Goal: Navigation & Orientation: Find specific page/section

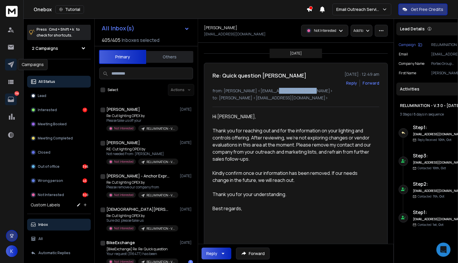
scroll to position [134, 0]
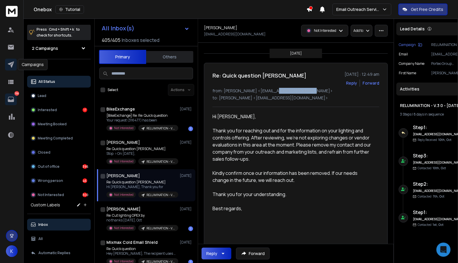
click at [11, 65] on icon at bounding box center [11, 65] width 6 height 6
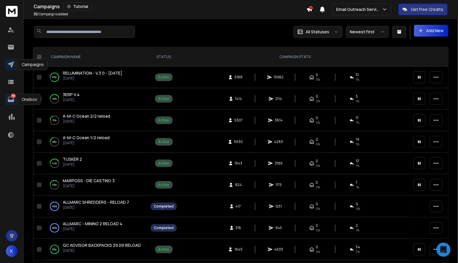
click at [14, 96] on p "759" at bounding box center [13, 95] width 5 height 5
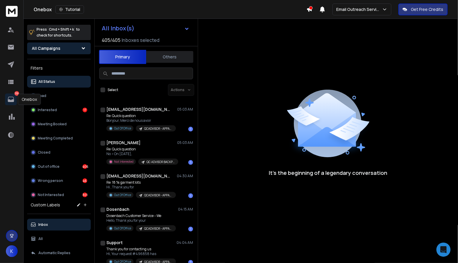
click at [76, 52] on button "All Campaigns" at bounding box center [59, 48] width 64 height 12
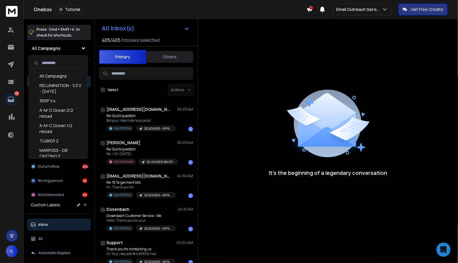
click at [72, 63] on input at bounding box center [58, 63] width 56 height 12
type input "*******"
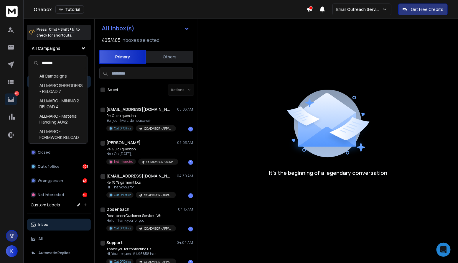
click at [247, 121] on div "It’s the beginning of a legendary conversation" at bounding box center [328, 131] width 260 height 224
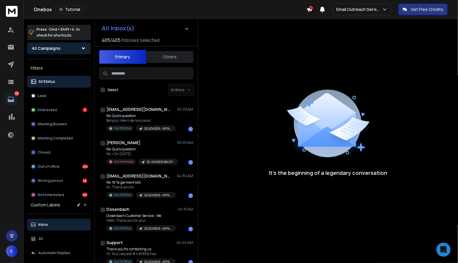
click at [66, 52] on button "All Campaigns" at bounding box center [59, 48] width 64 height 12
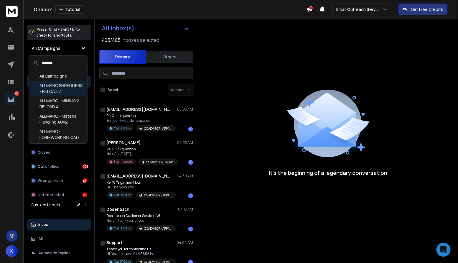
click at [48, 84] on div "ALLMARC SHREDDERS - RELOAD 7" at bounding box center [58, 88] width 56 height 15
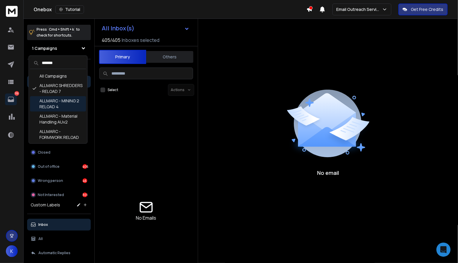
click at [45, 96] on div "ALLMARC - MINING 2 RELOAD 4" at bounding box center [58, 103] width 56 height 15
click at [44, 111] on div "ALLMARC - MINING 2 RELOAD 4" at bounding box center [58, 103] width 56 height 15
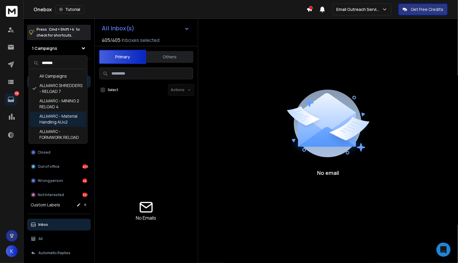
click at [44, 117] on div "ALLMARC - Material Handling AUv2" at bounding box center [58, 118] width 56 height 15
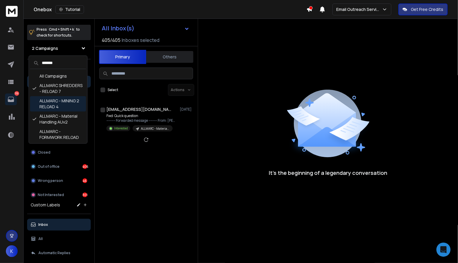
click at [45, 108] on div "ALLMARC - MINING 2 RELOAD 4" at bounding box center [58, 103] width 56 height 15
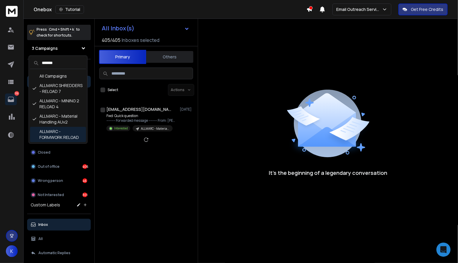
click at [45, 130] on div "ALLMARC - FORMWORK RELOAD" at bounding box center [58, 134] width 56 height 15
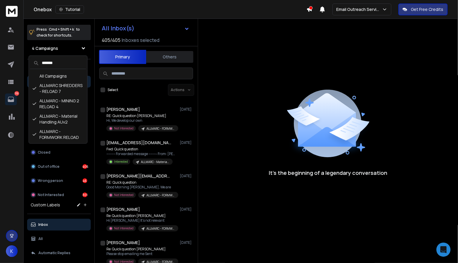
click at [266, 101] on div "It’s the beginning of a legendary conversation" at bounding box center [328, 131] width 260 height 224
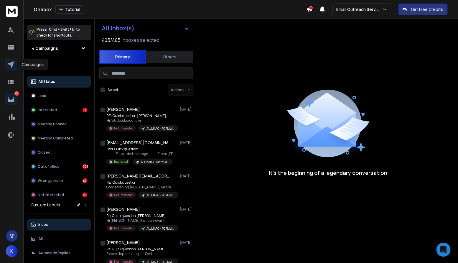
click at [12, 64] on icon at bounding box center [11, 65] width 6 height 6
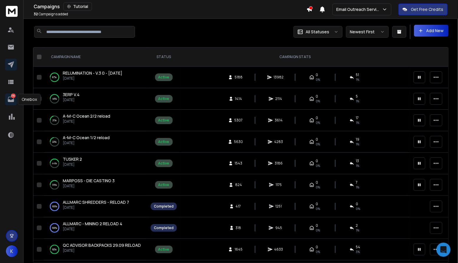
click at [11, 97] on p "770" at bounding box center [13, 95] width 5 height 5
